Goal: Task Accomplishment & Management: Manage account settings

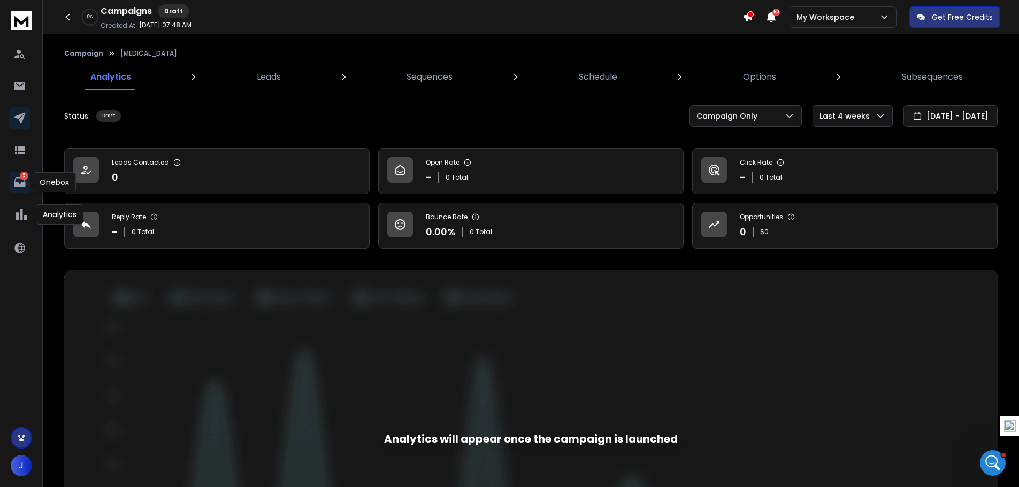
click at [19, 179] on icon at bounding box center [19, 182] width 13 height 13
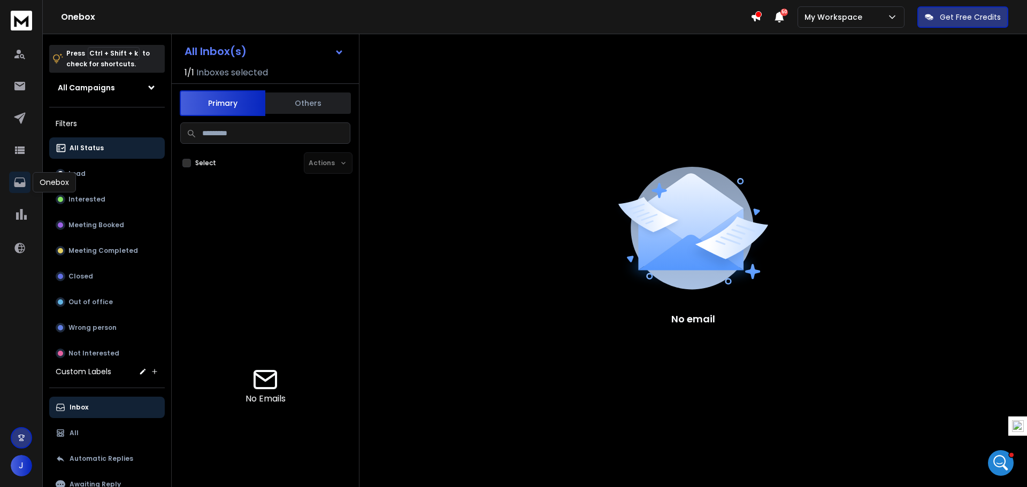
click at [15, 182] on icon at bounding box center [19, 182] width 13 height 13
click at [898, 14] on icon "button" at bounding box center [892, 17] width 11 height 11
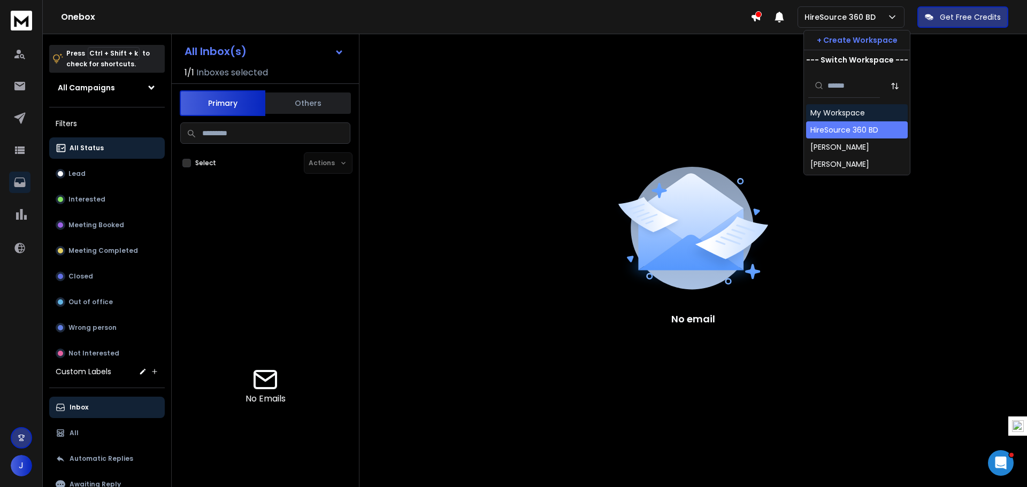
click at [827, 108] on div "My Workspace" at bounding box center [837, 113] width 55 height 11
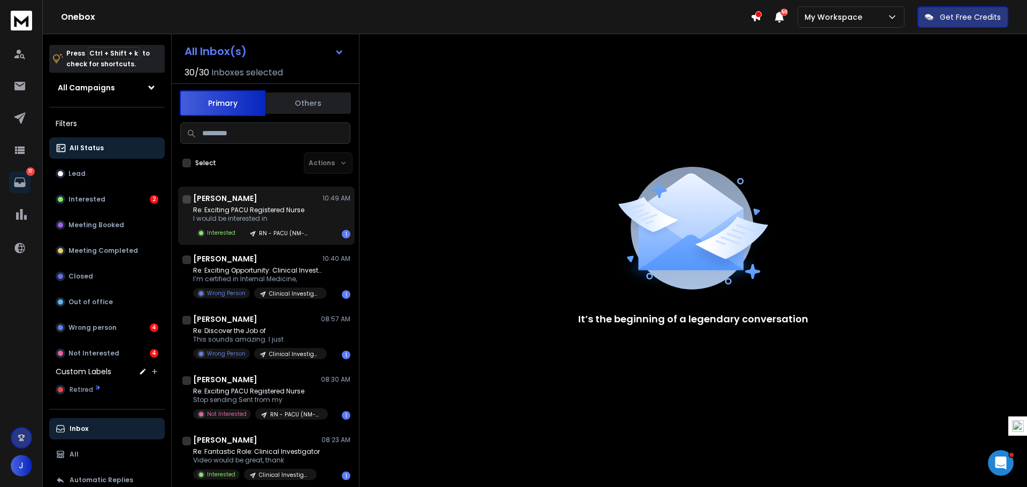
click at [248, 213] on p "Re: Exciting PACU Registered Nurse" at bounding box center [255, 210] width 124 height 9
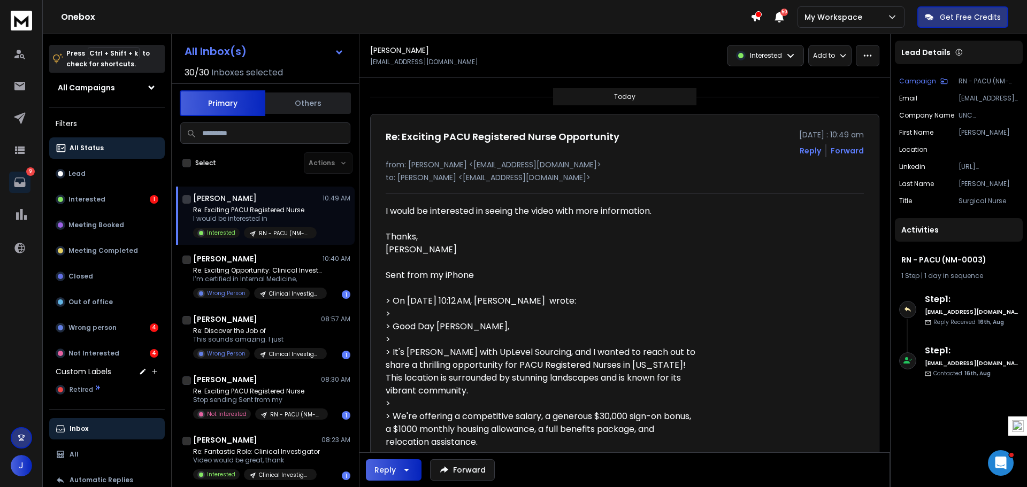
click at [873, 55] on button "button" at bounding box center [868, 55] width 24 height 21
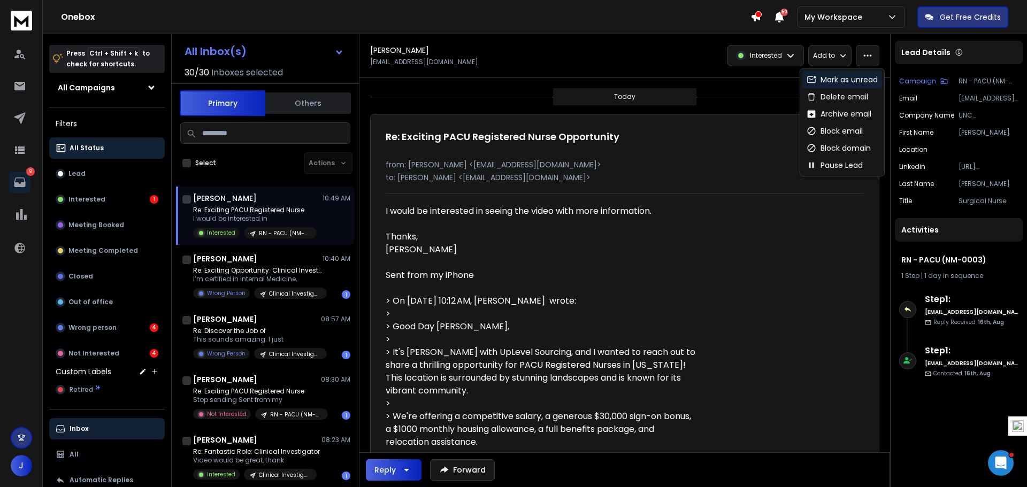
click at [839, 83] on div "Mark as unread" at bounding box center [842, 79] width 71 height 11
click at [868, 51] on icon "button" at bounding box center [868, 56] width 10 height 10
click at [843, 81] on div "Mark as unread" at bounding box center [842, 79] width 71 height 11
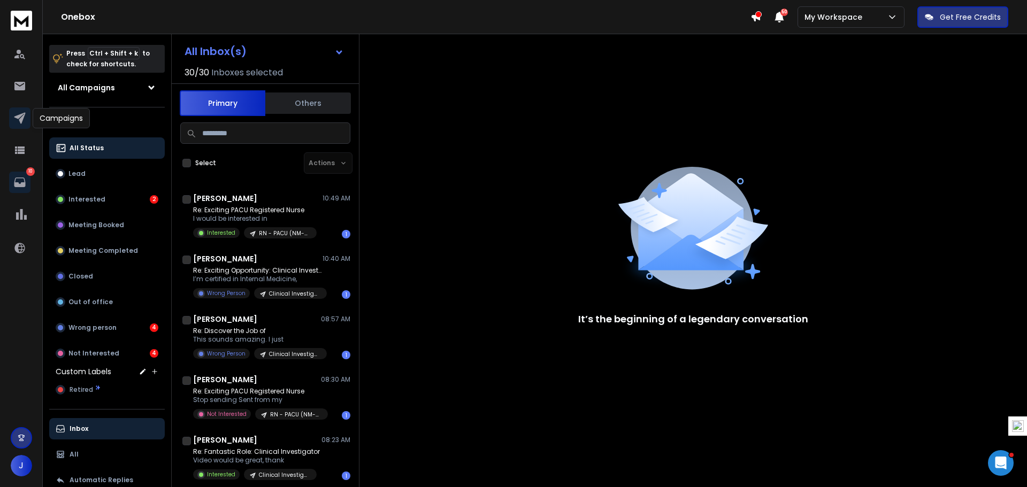
click at [17, 119] on icon at bounding box center [19, 118] width 13 height 13
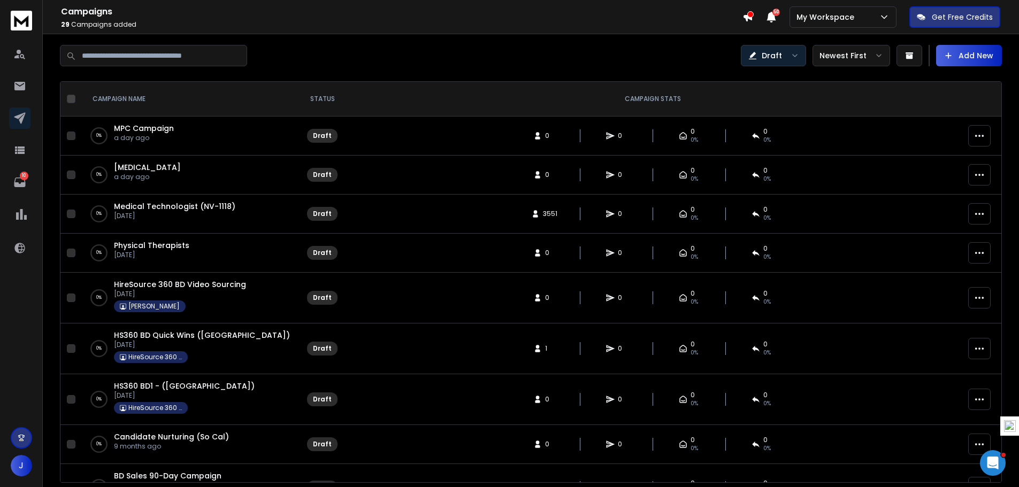
click at [799, 55] on icon "button" at bounding box center [795, 55] width 9 height 9
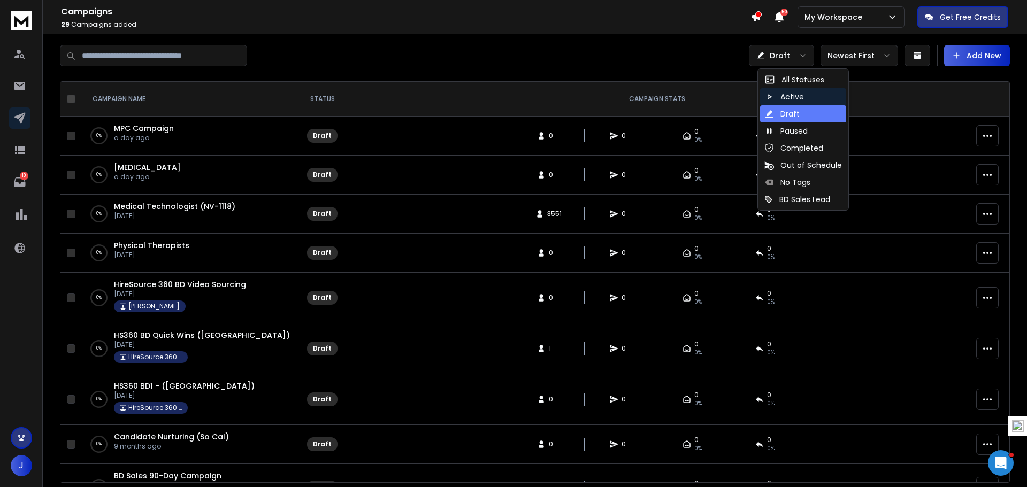
click at [791, 94] on div "Active" at bounding box center [784, 96] width 40 height 11
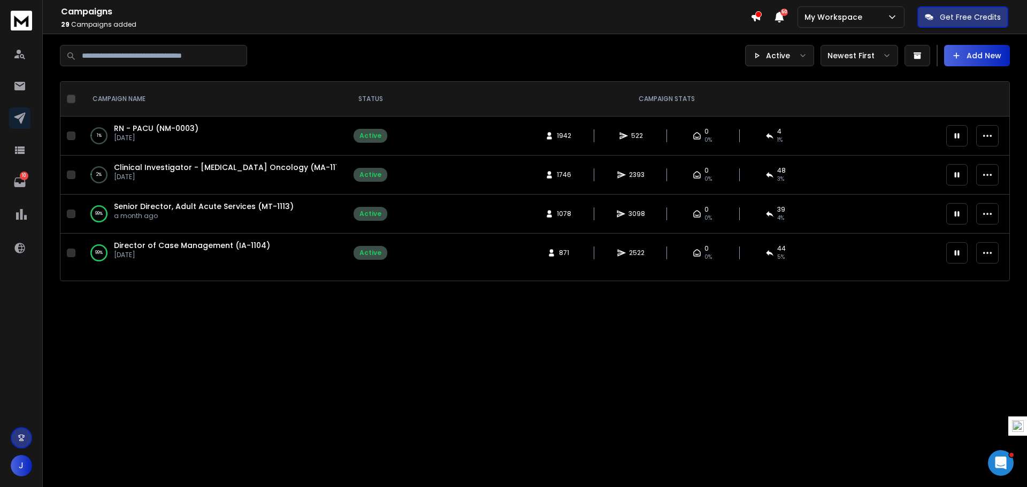
click at [142, 126] on span "RN - PACU (NM-0003)" at bounding box center [156, 128] width 85 height 11
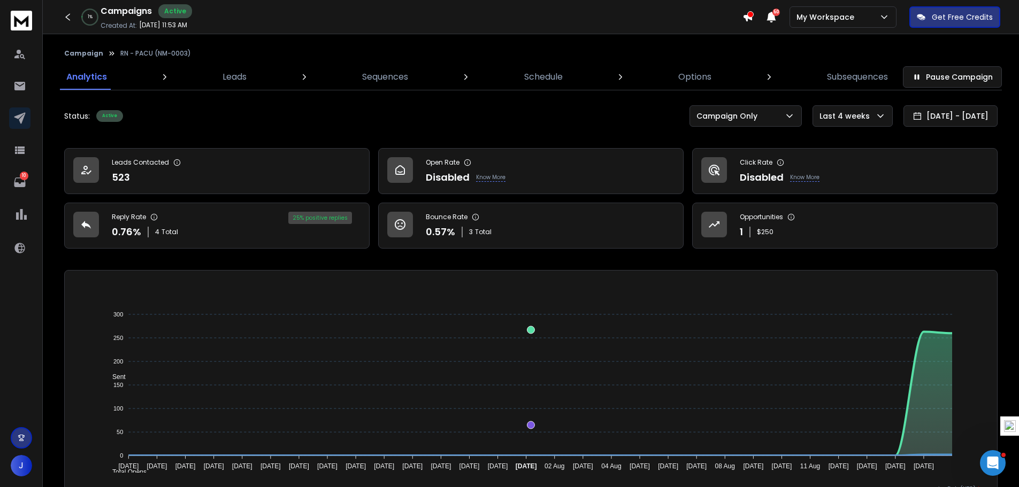
click at [73, 53] on button "Campaign" at bounding box center [83, 53] width 39 height 9
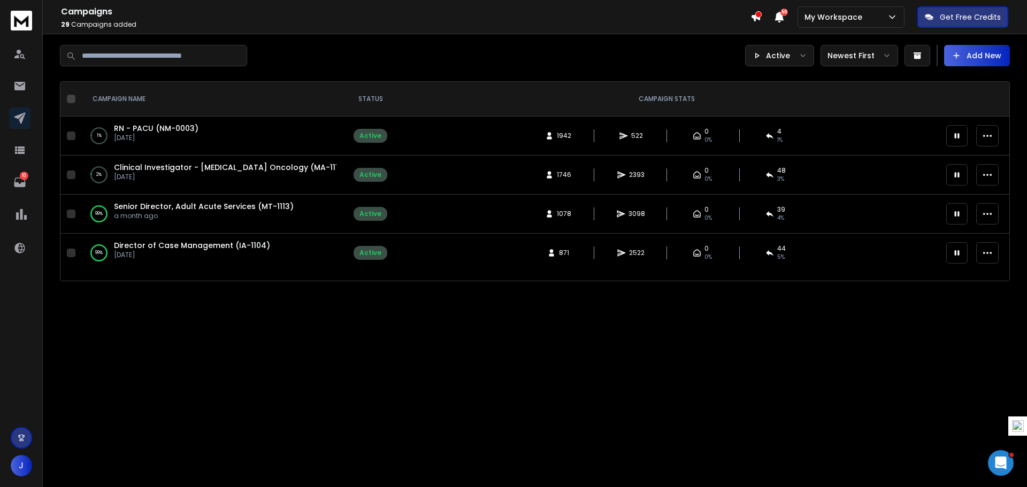
click at [158, 166] on span "Clinical Investigator - [MEDICAL_DATA] Oncology (MA-1117)" at bounding box center [230, 167] width 233 height 11
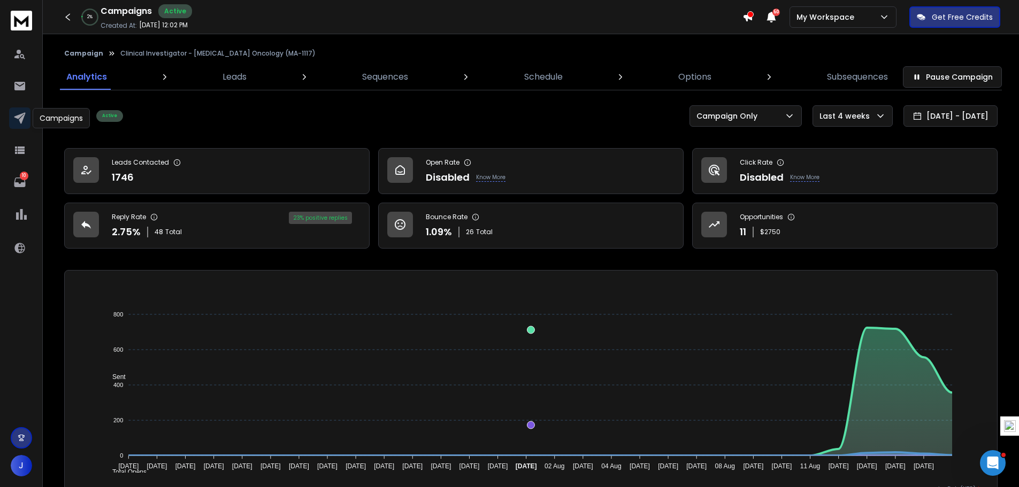
click at [17, 118] on icon at bounding box center [19, 117] width 11 height 11
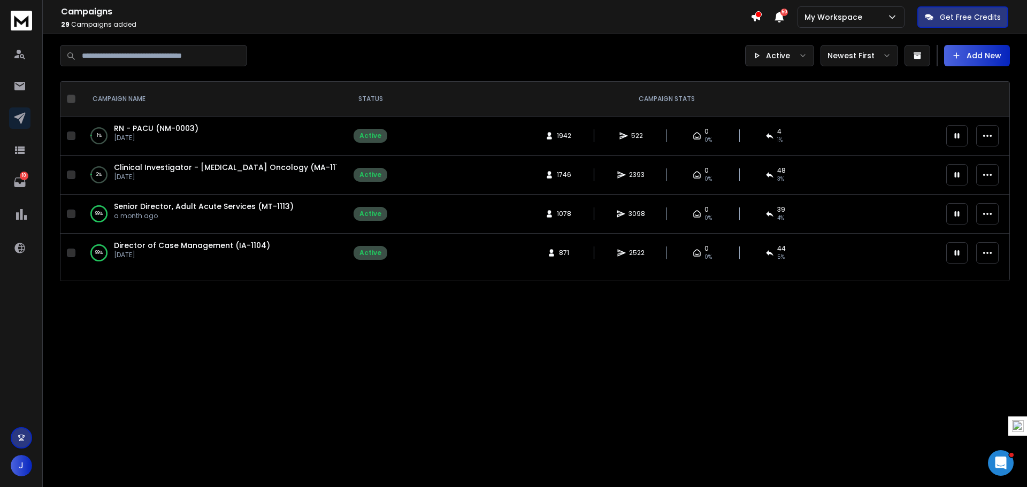
click at [956, 175] on icon at bounding box center [957, 175] width 10 height 10
